Goal: Communication & Community: Answer question/provide support

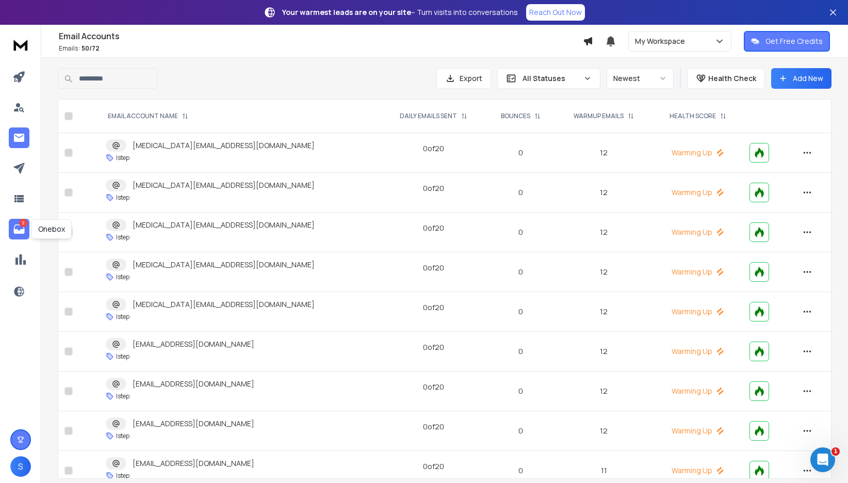
click at [22, 226] on p "2" at bounding box center [23, 223] width 8 height 8
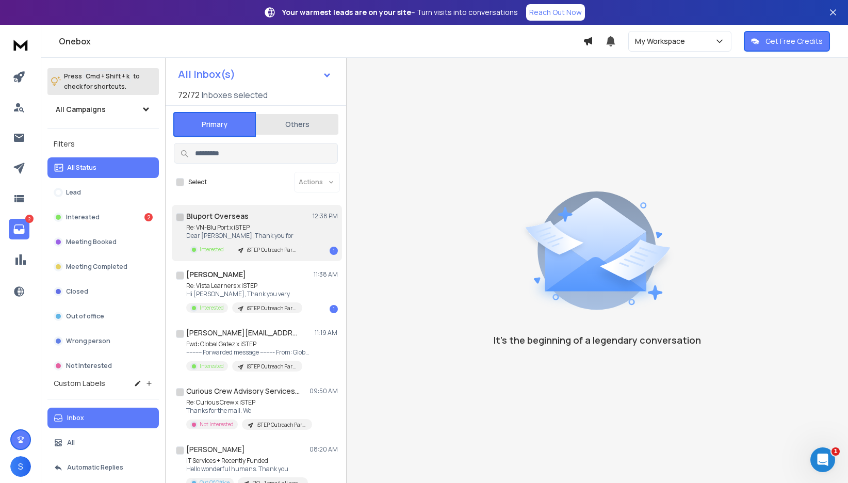
click at [259, 222] on div "Bluport Overseas 12:38 PM Re: VN-Blu Port x iSTEP Dear [PERSON_NAME], Thank you…" at bounding box center [262, 233] width 152 height 44
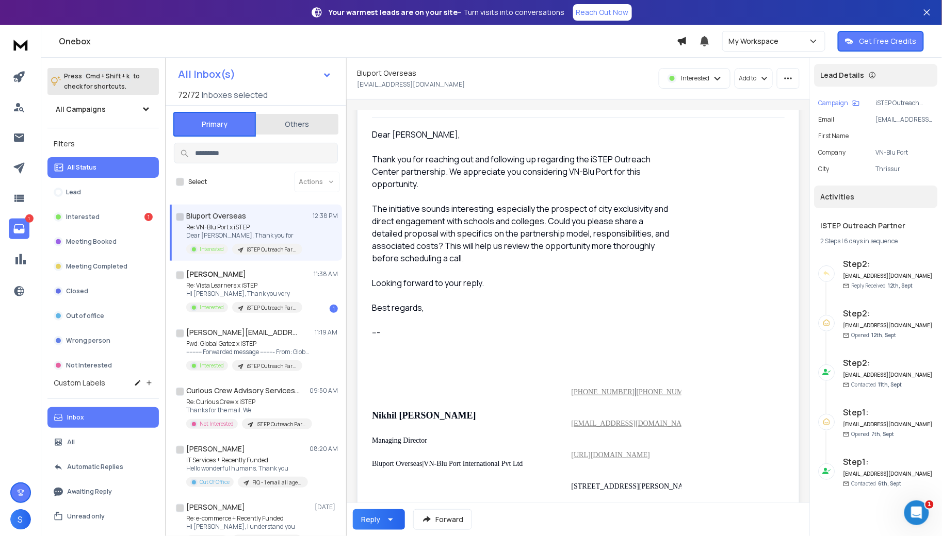
scroll to position [97, 0]
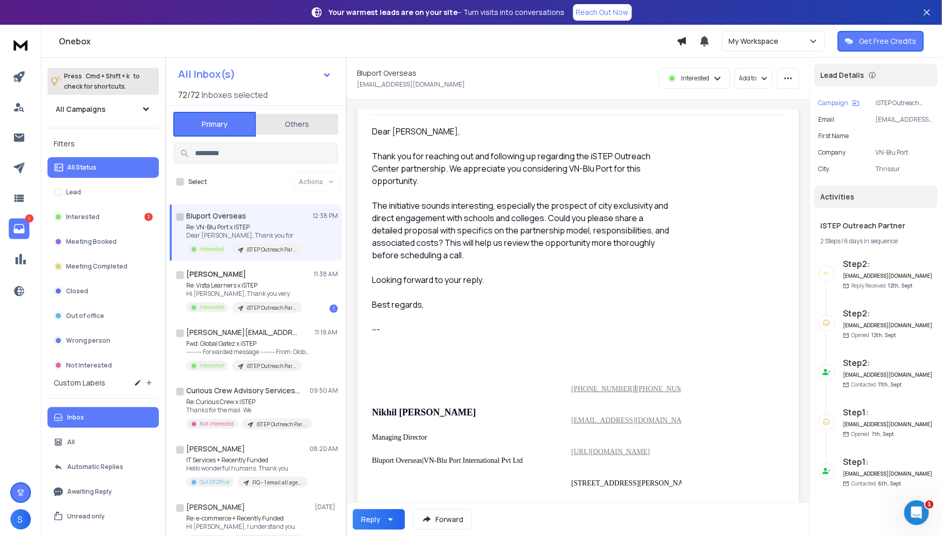
click at [395, 482] on icon "button" at bounding box center [390, 520] width 12 height 12
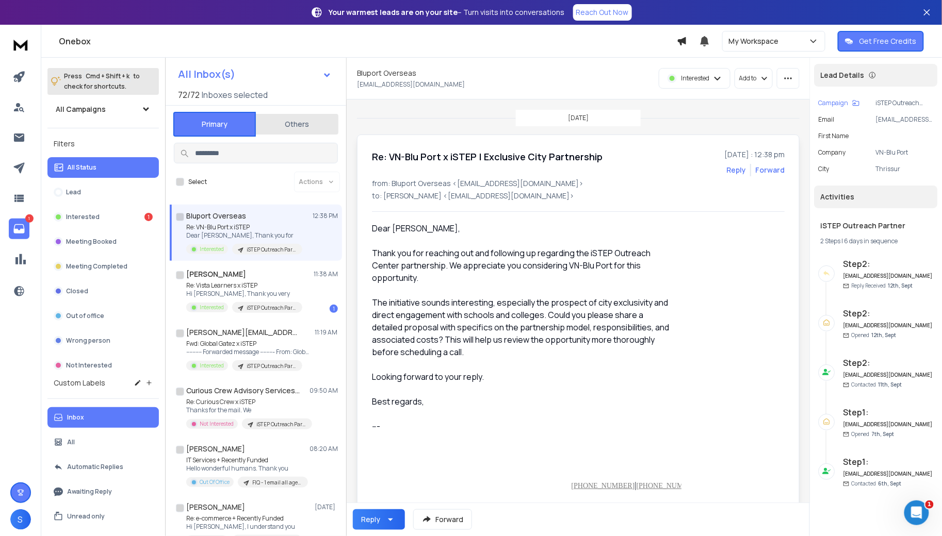
click at [773, 168] on div "Forward" at bounding box center [769, 170] width 29 height 10
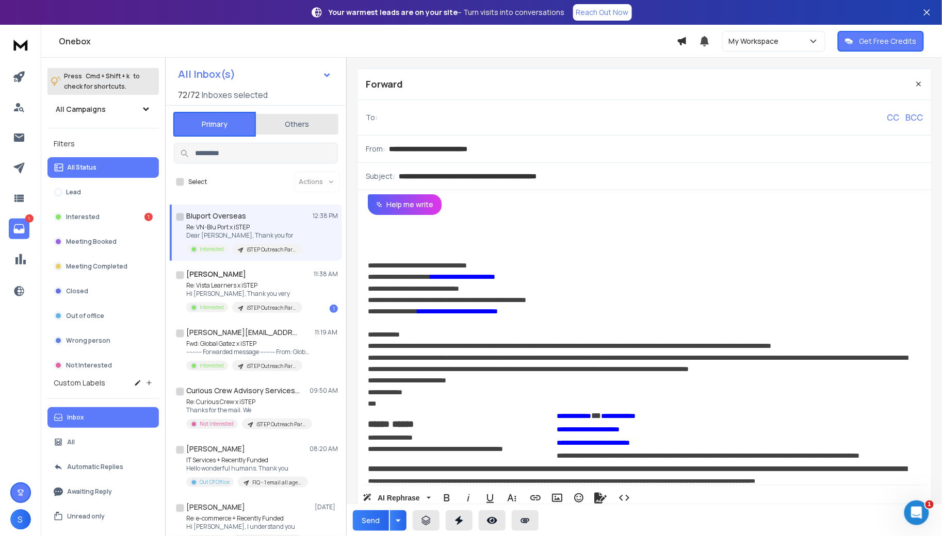
click at [438, 117] on input at bounding box center [417, 117] width 72 height 19
type input "**********"
click at [368, 482] on button "Send" at bounding box center [371, 521] width 36 height 21
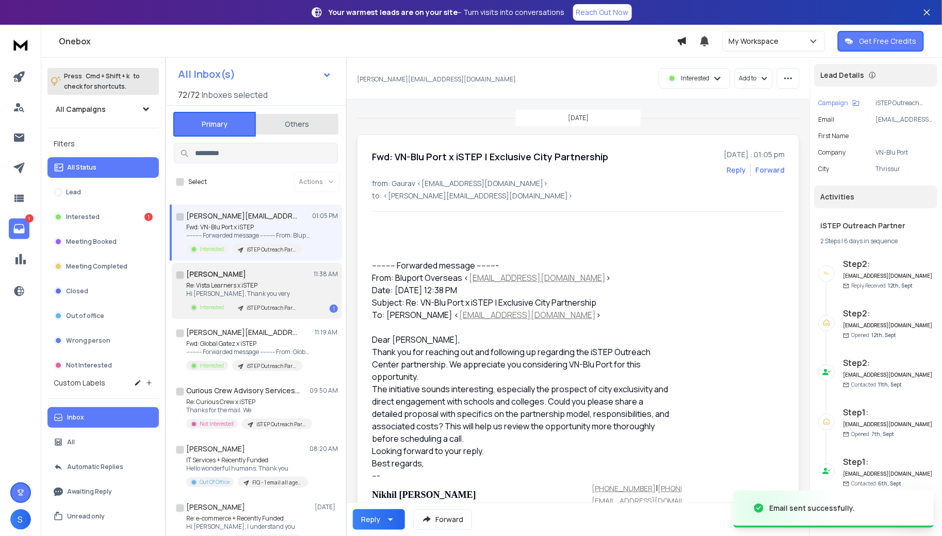
click at [269, 282] on p "Re: Vista Learners x iSTEP" at bounding box center [244, 286] width 116 height 8
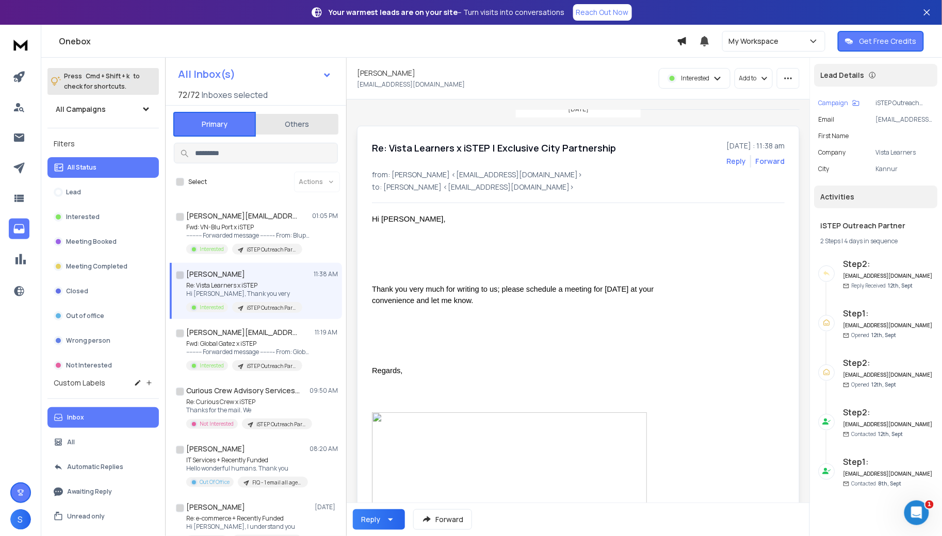
scroll to position [12, 0]
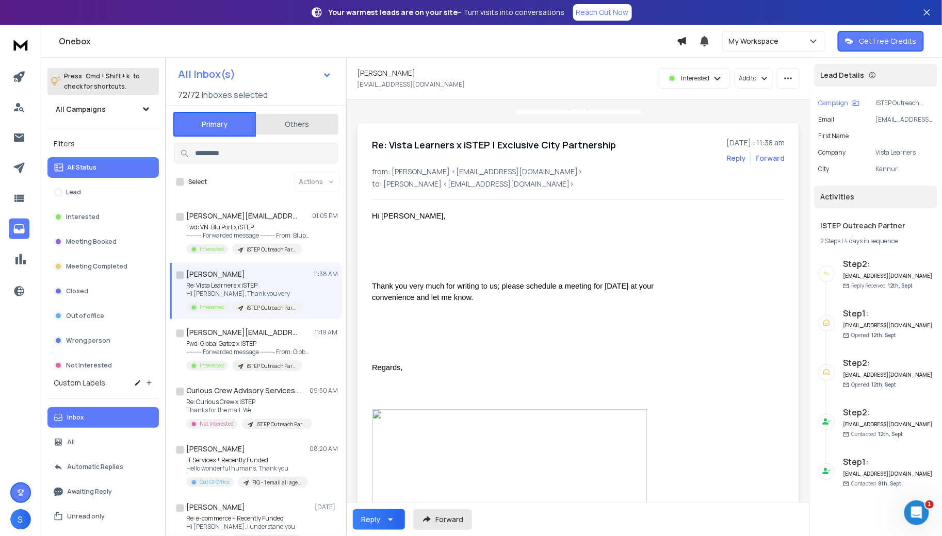
click at [450, 482] on button "Forward" at bounding box center [442, 520] width 59 height 21
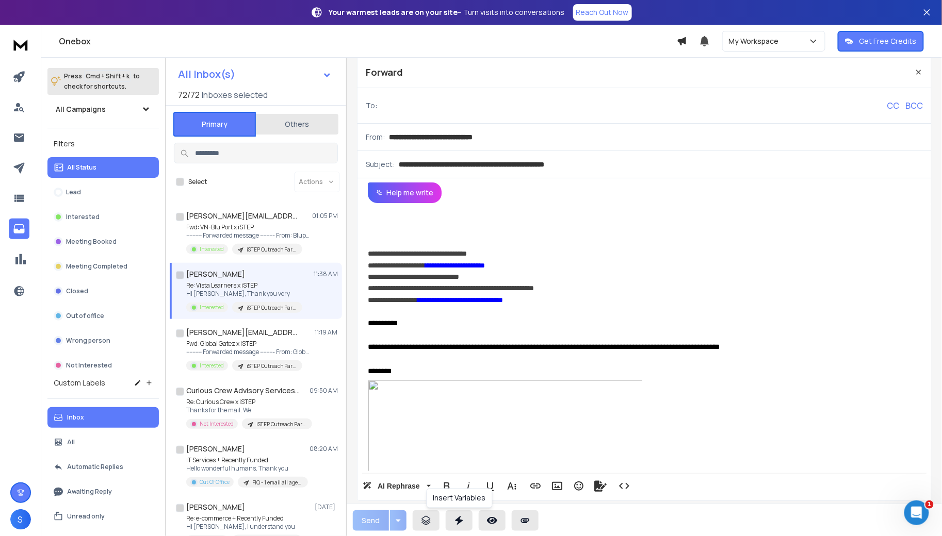
scroll to position [0, 0]
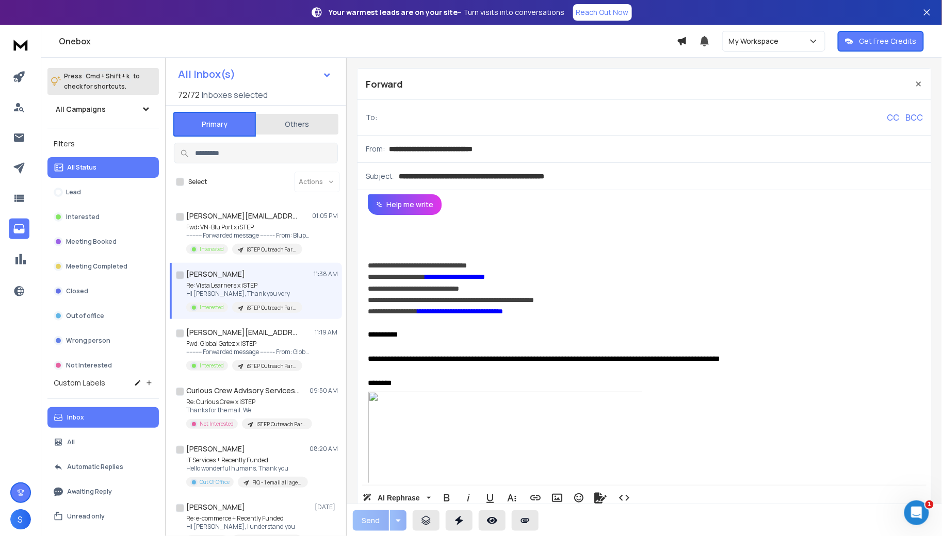
click at [429, 115] on input at bounding box center [417, 117] width 72 height 19
type input "**********"
click at [417, 276] on p "**********" at bounding box center [643, 276] width 550 height 11
click at [373, 482] on button "Send" at bounding box center [371, 521] width 36 height 21
click at [367, 482] on button "Send" at bounding box center [371, 521] width 36 height 21
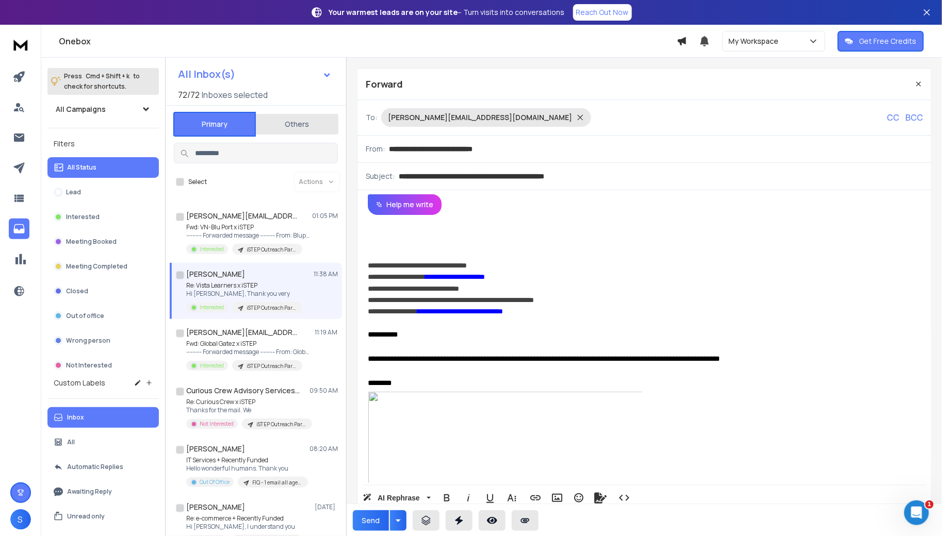
click at [847, 85] on icon at bounding box center [918, 84] width 8 height 8
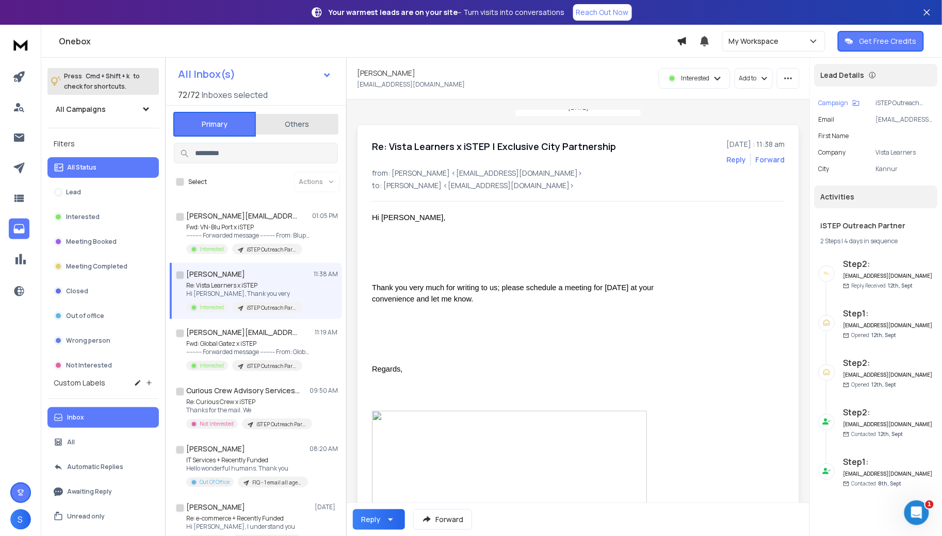
scroll to position [17, 0]
